Goal: Task Accomplishment & Management: Manage account settings

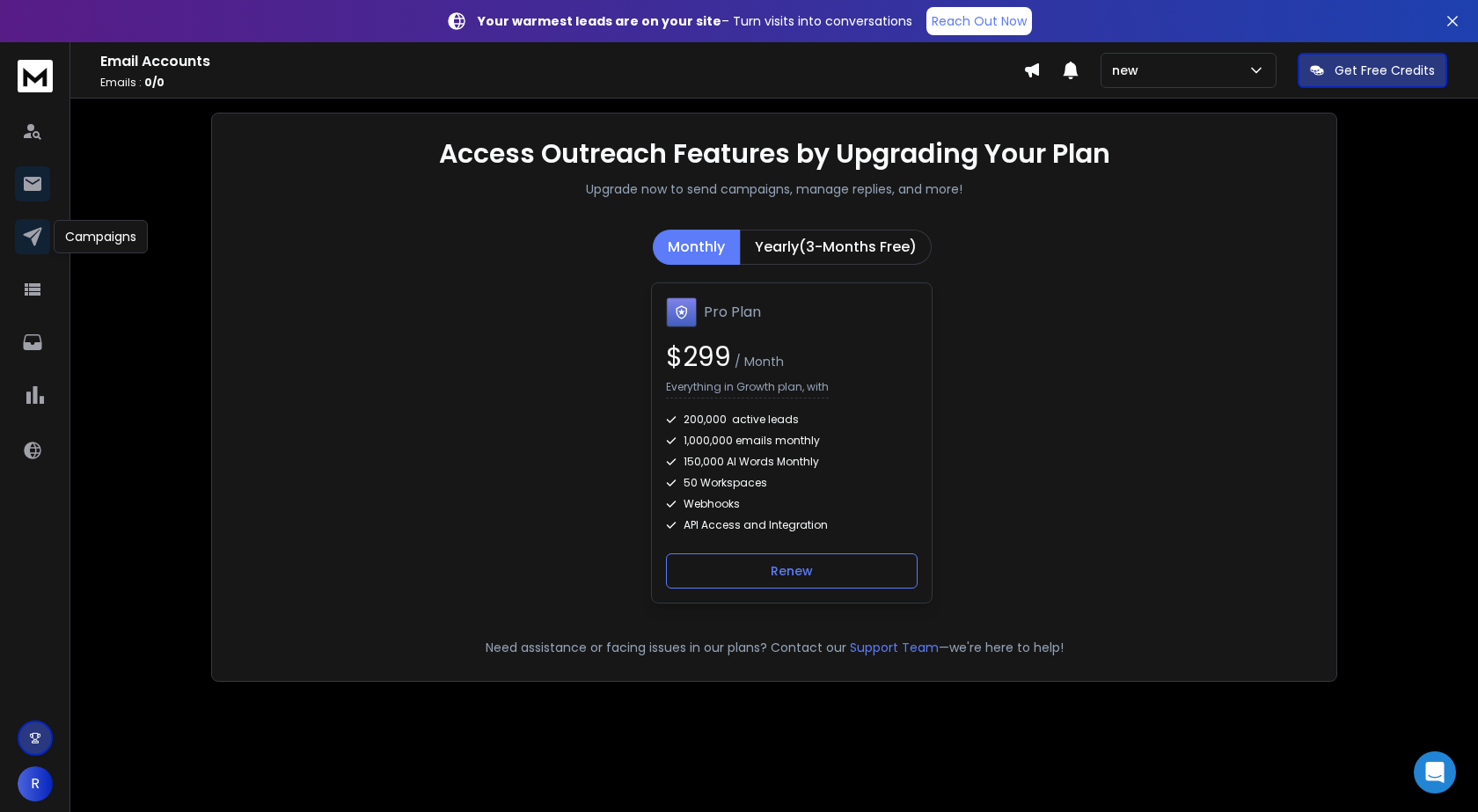
click at [42, 226] on icon at bounding box center [33, 237] width 21 height 21
click at [30, 234] on icon at bounding box center [32, 236] width 19 height 19
click at [287, 371] on div "Pro Plan $ 299 / Month Everything in Growth plan, with 200,000 active leads 1,0…" at bounding box center [774, 452] width 1075 height 339
click at [1423, 519] on div "Access Outreach Features by Upgrading Your Plan Upgrade now to send campaigns, …" at bounding box center [739, 369] width 1478 height 653
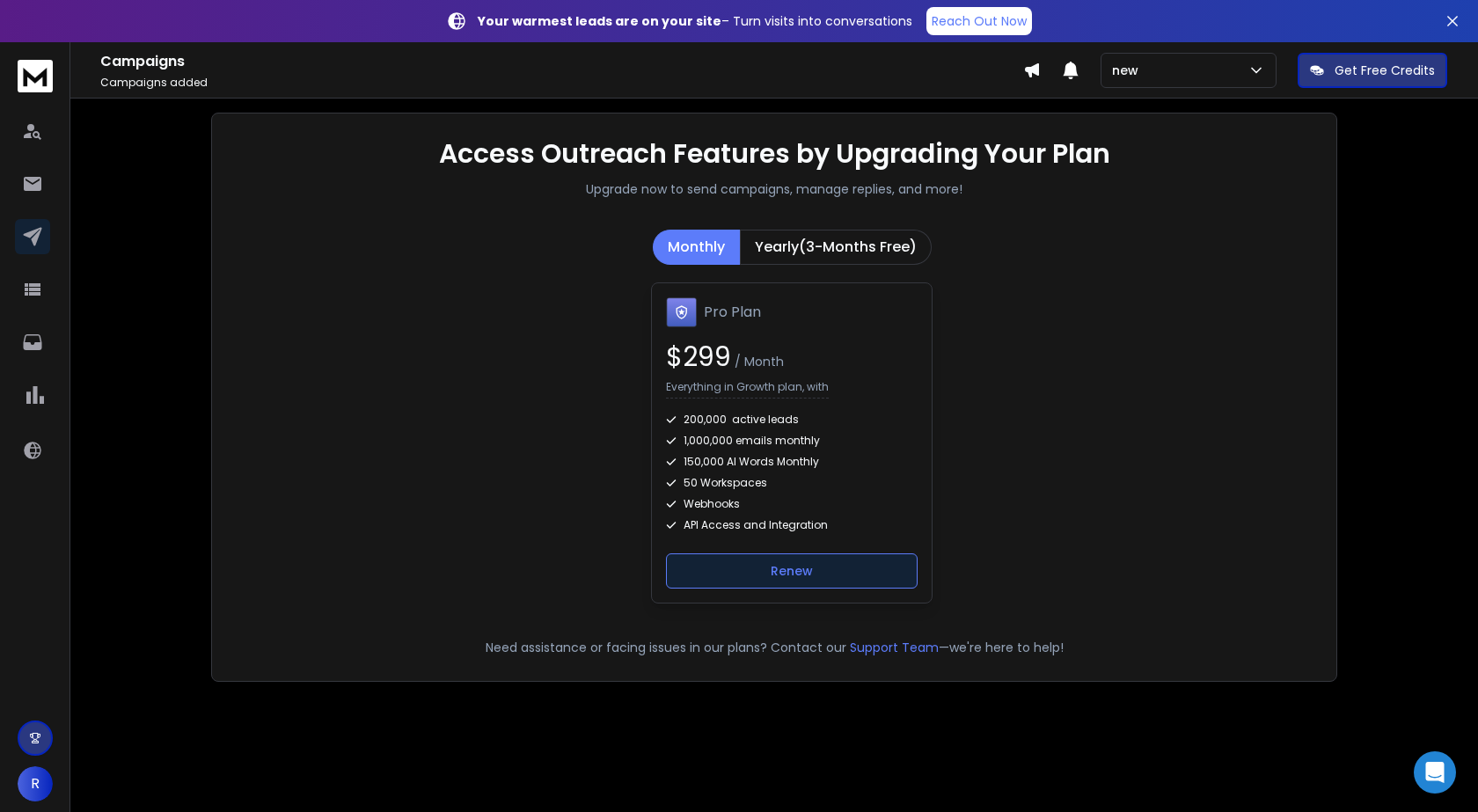
click at [801, 569] on button "Renew" at bounding box center [792, 571] width 252 height 35
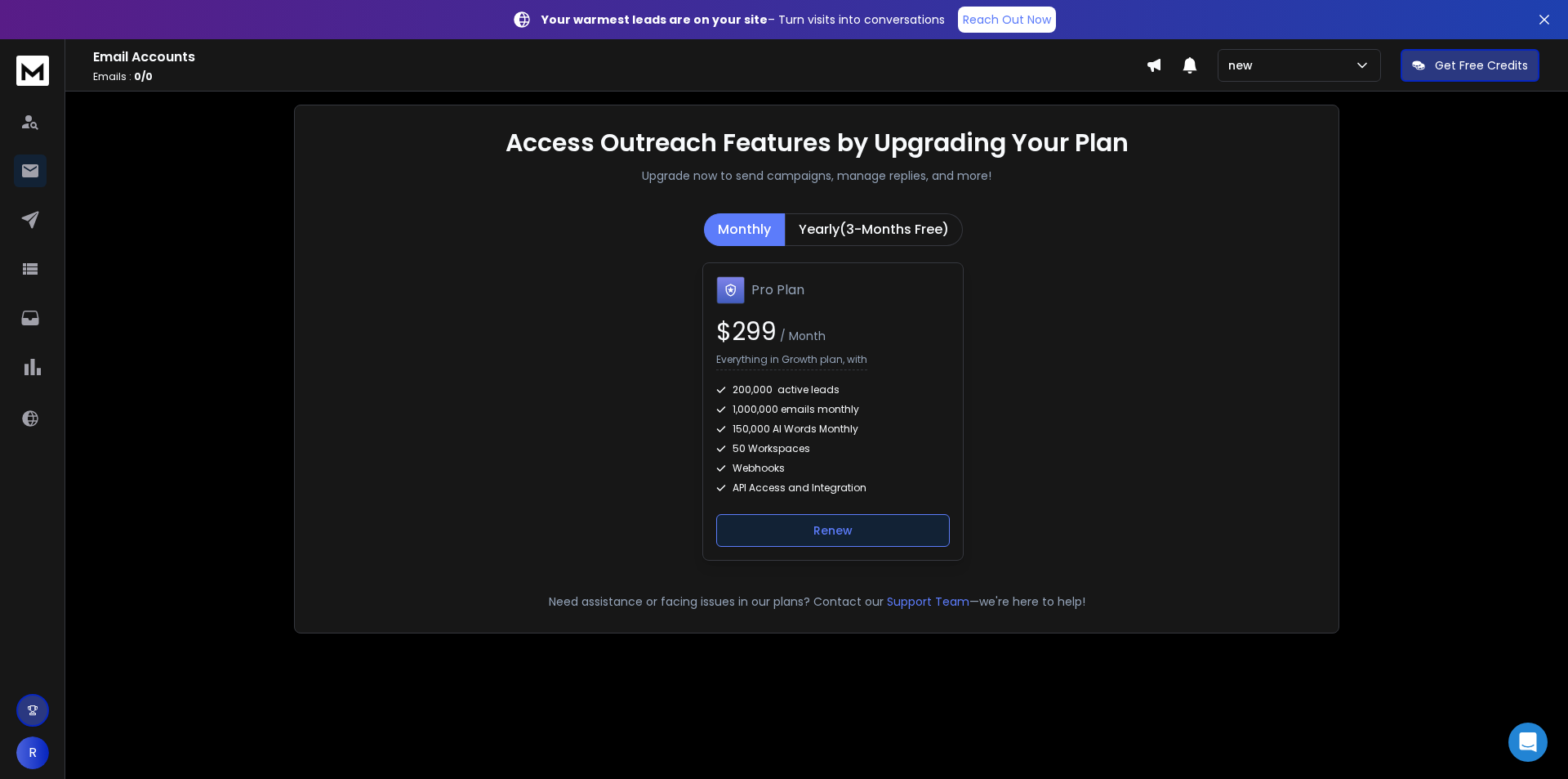
click at [751, 537] on button "Renew" at bounding box center [833, 530] width 234 height 33
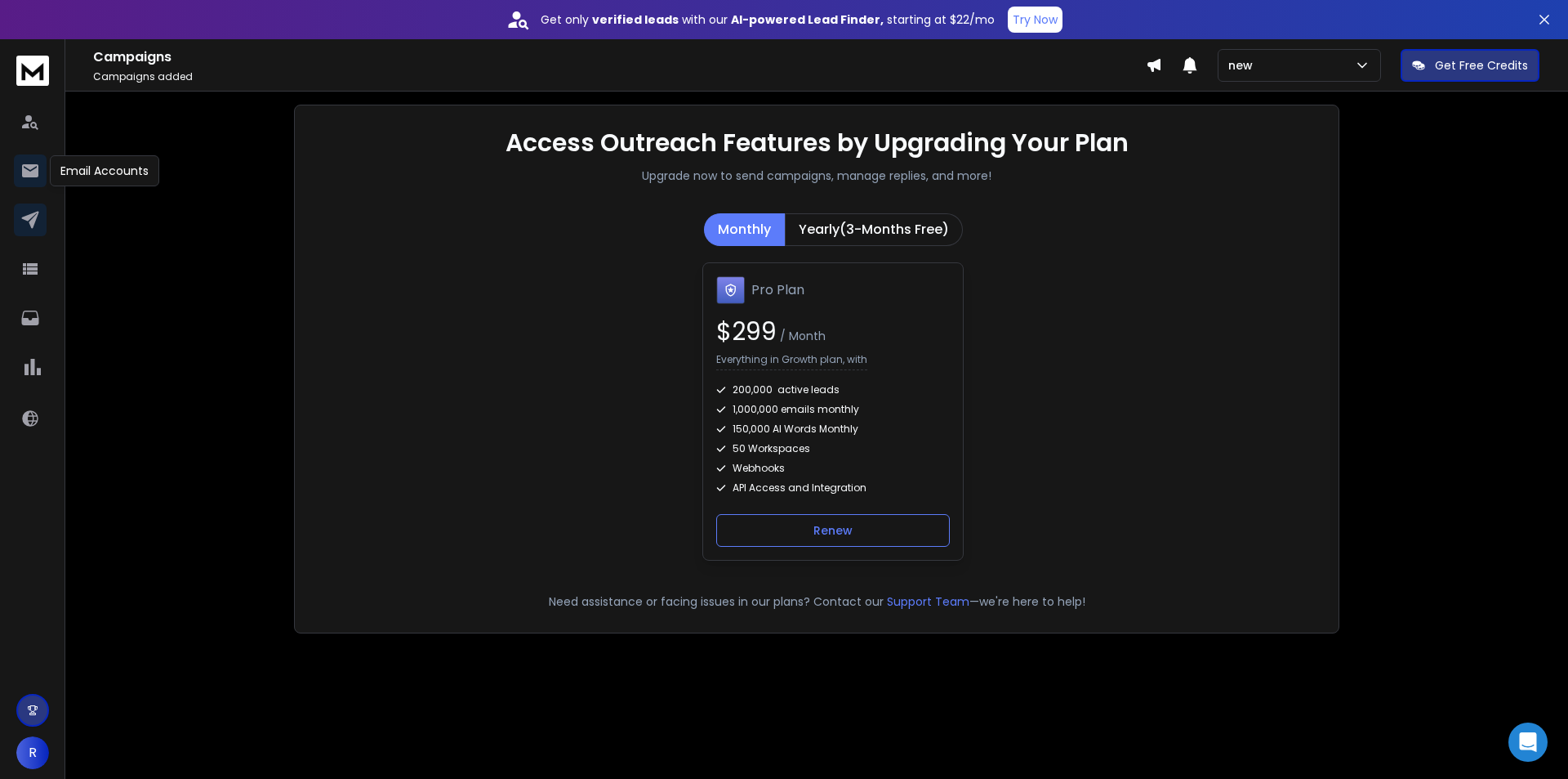
click at [34, 175] on icon at bounding box center [30, 170] width 16 height 13
click at [39, 116] on icon at bounding box center [30, 122] width 20 height 20
